Goal: Navigation & Orientation: Find specific page/section

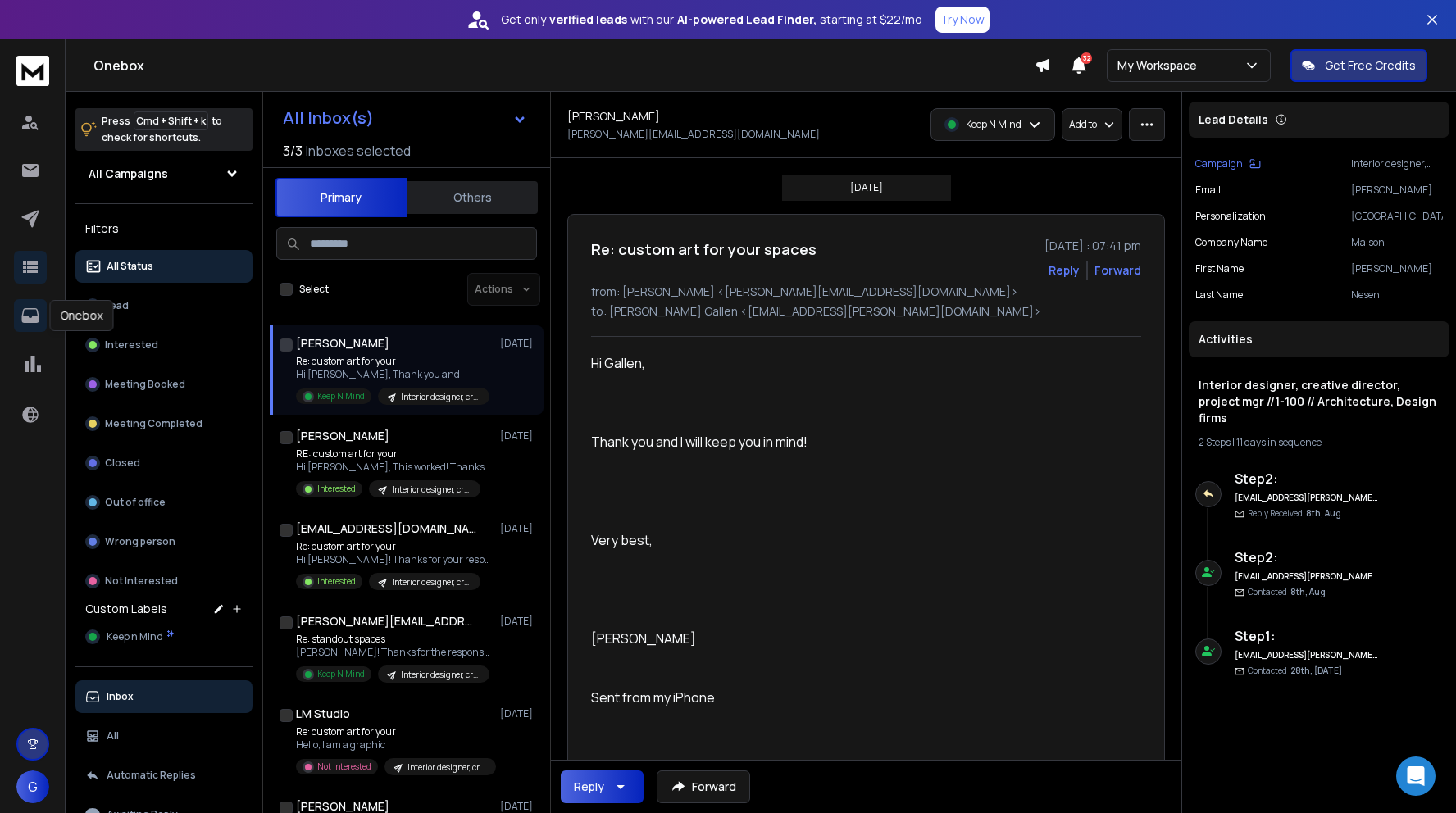
click at [38, 261] on icon at bounding box center [31, 267] width 20 height 20
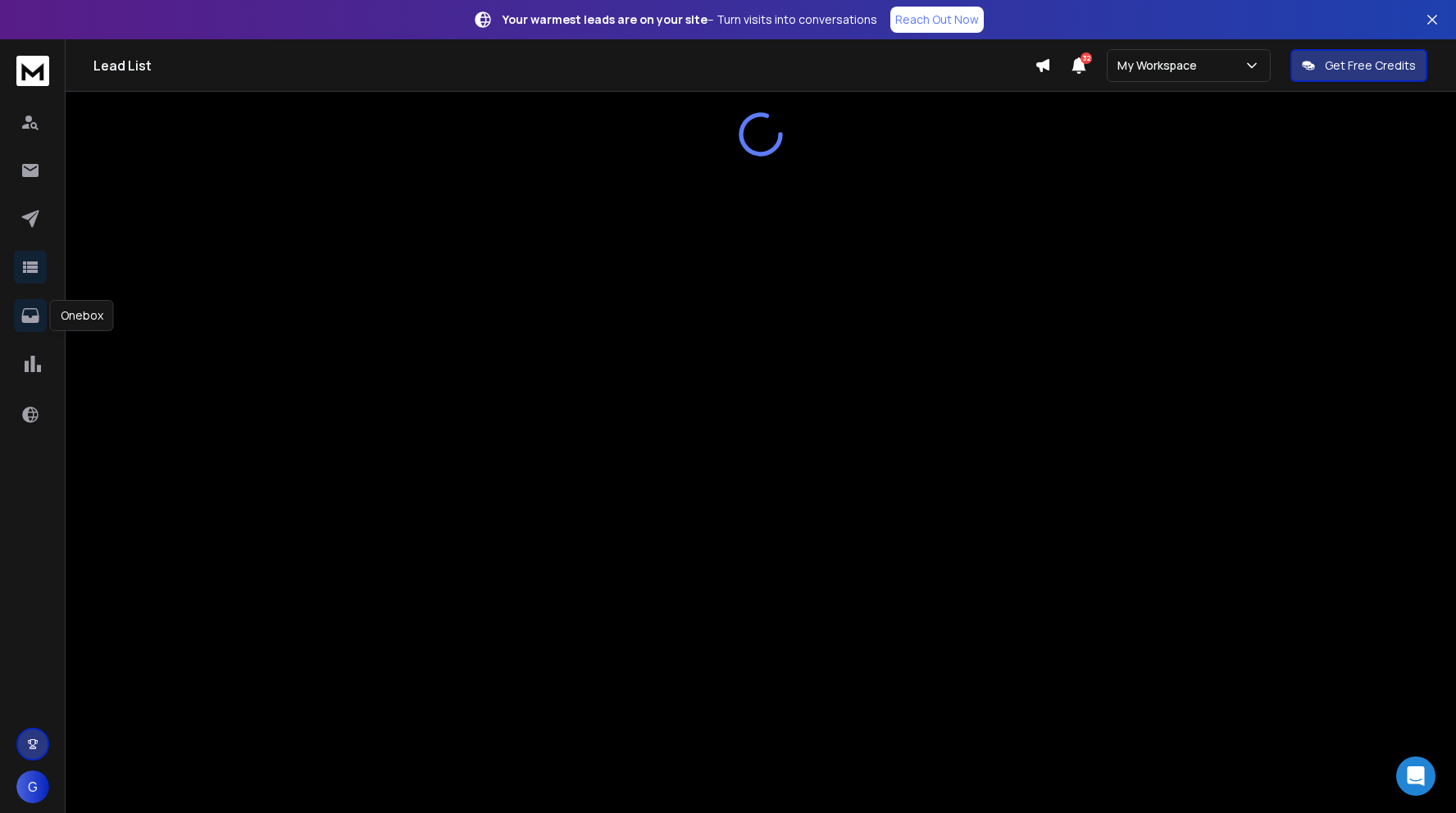
click at [27, 330] on link at bounding box center [31, 316] width 33 height 33
